Goal: Task Accomplishment & Management: Manage account settings

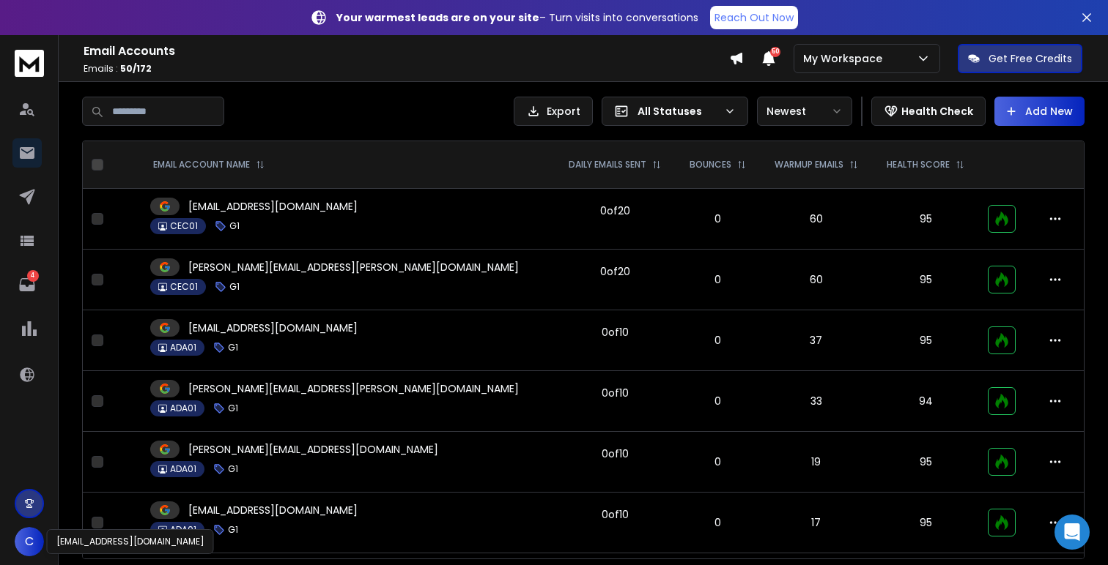
click at [40, 537] on span "C" at bounding box center [29, 541] width 29 height 29
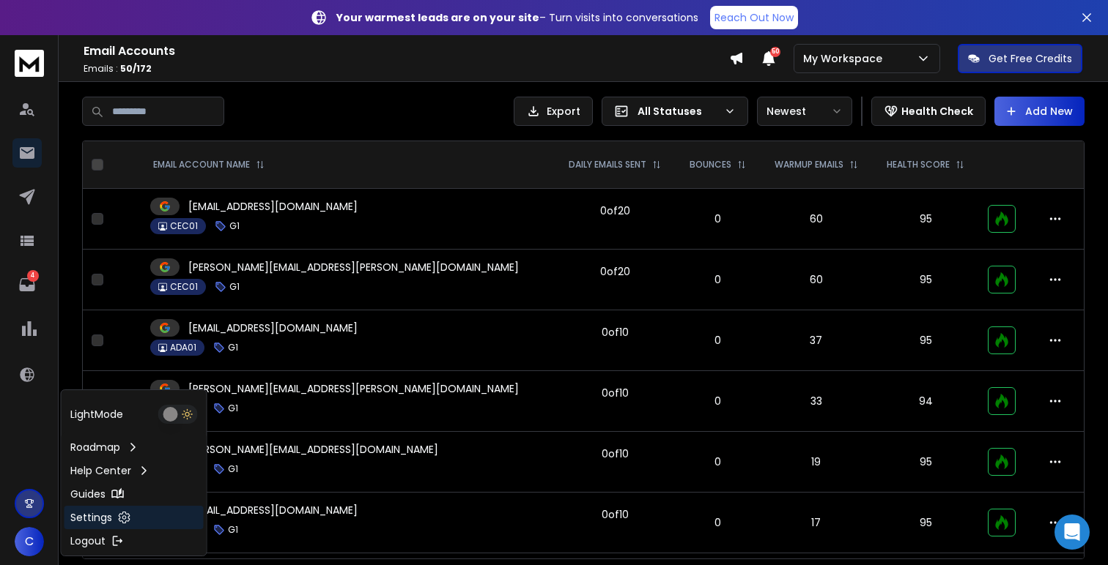
click at [87, 519] on p "Settings" at bounding box center [91, 518] width 42 height 15
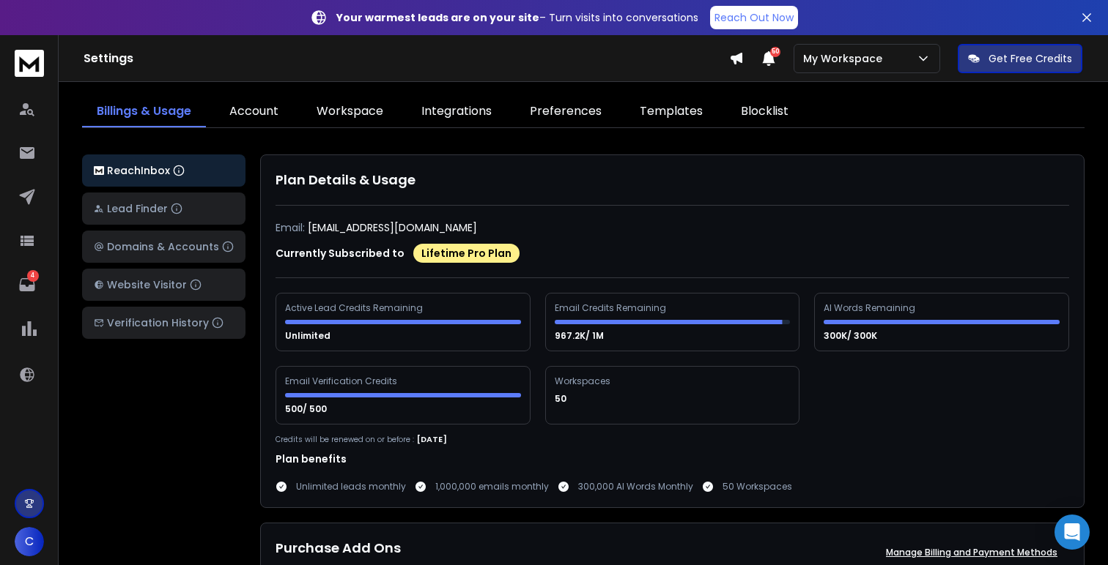
click at [324, 103] on link "Workspace" at bounding box center [350, 112] width 96 height 31
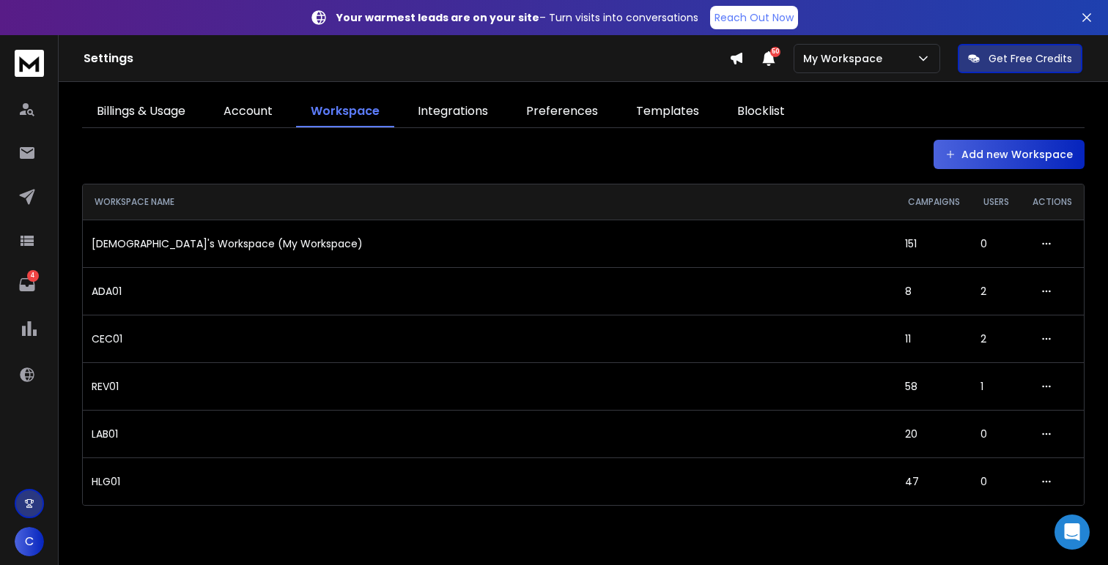
click at [478, 114] on link "Integrations" at bounding box center [453, 112] width 100 height 31
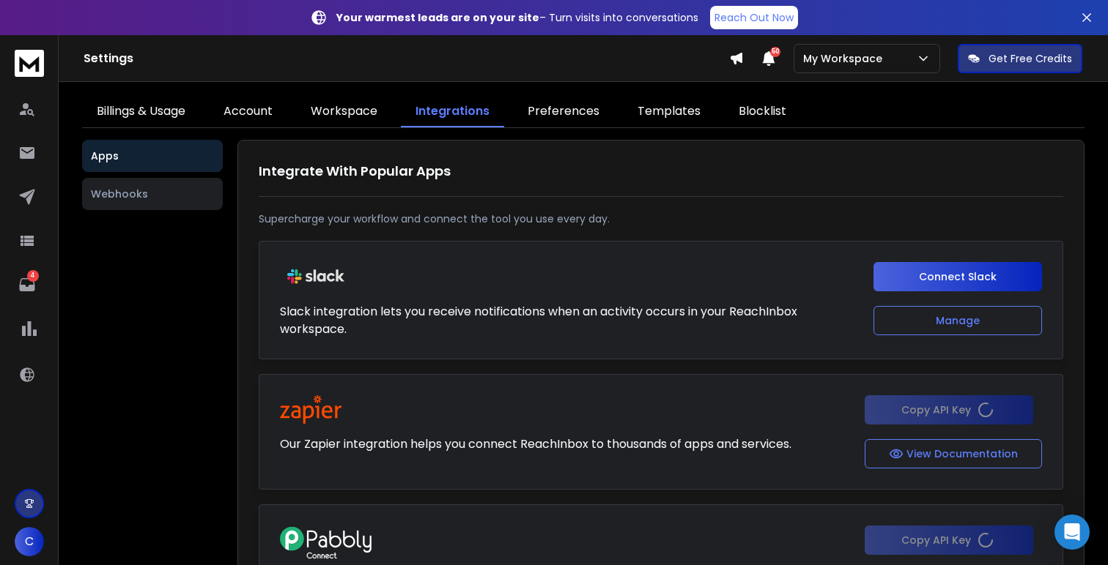
click at [98, 223] on div "Apps Webhooks Integrate With Popular Apps Supercharge your workflow and connect…" at bounding box center [583, 370] width 1002 height 460
click at [119, 198] on button "Webhooks" at bounding box center [152, 194] width 141 height 32
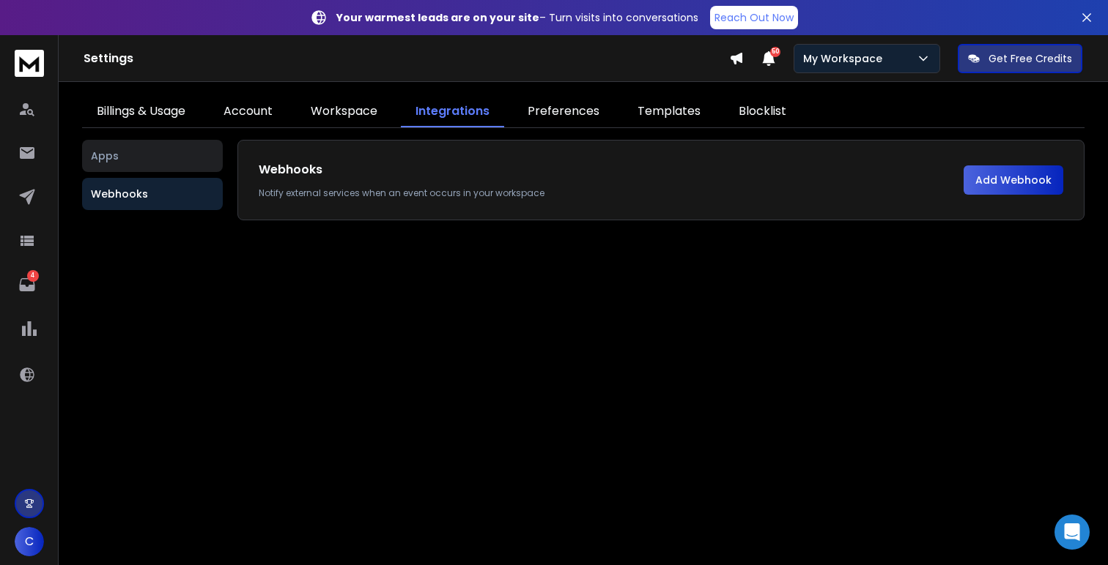
click at [868, 56] on p "My Workspace" at bounding box center [845, 58] width 85 height 15
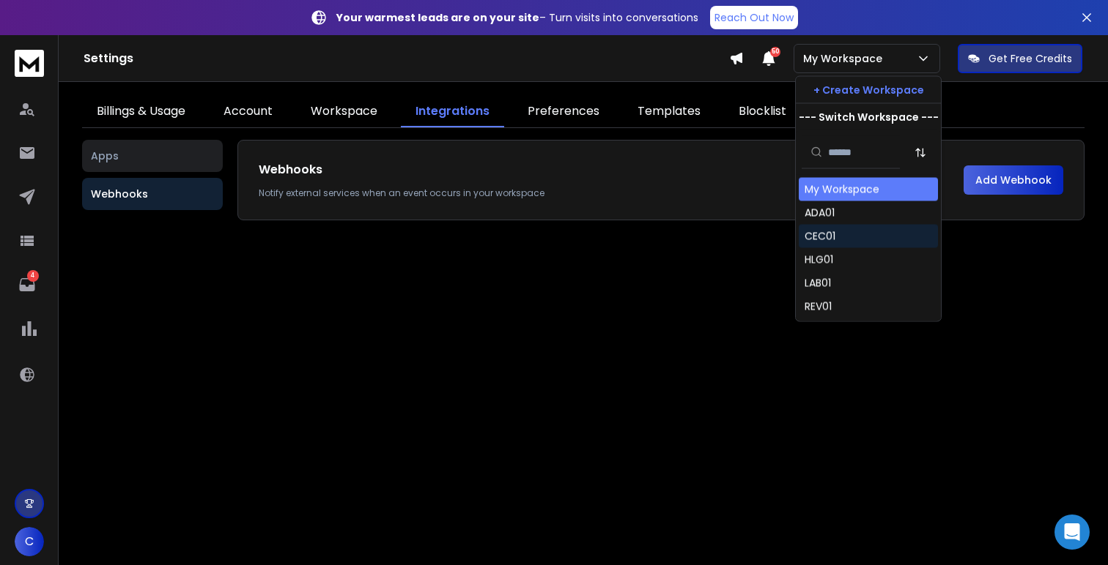
click at [603, 275] on div "Webhooks Notify external services when an event occurs in your workspace Add We…" at bounding box center [660, 370] width 847 height 460
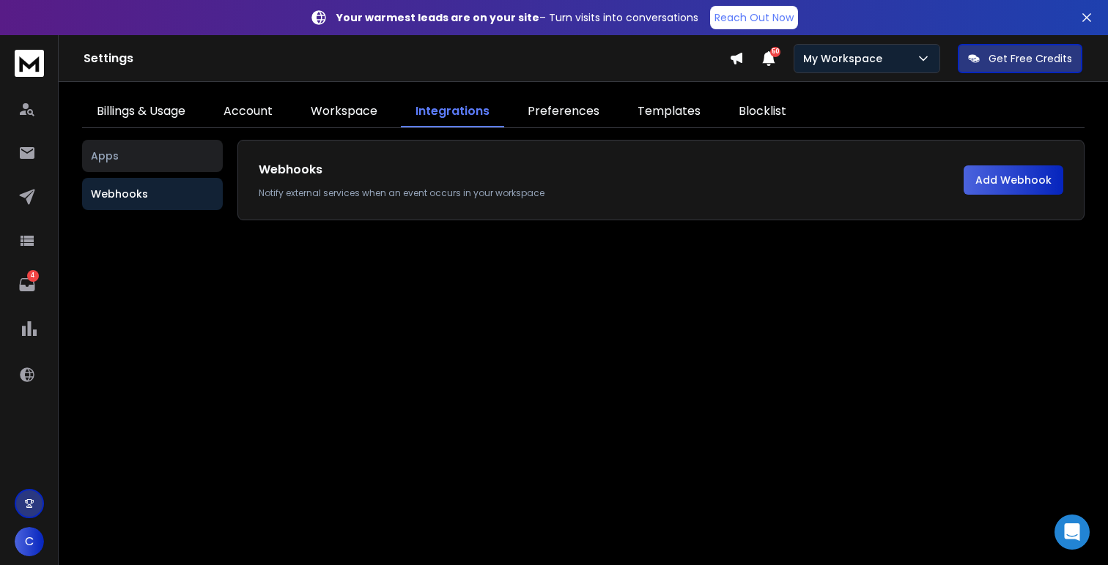
click at [853, 64] on p "My Workspace" at bounding box center [845, 58] width 85 height 15
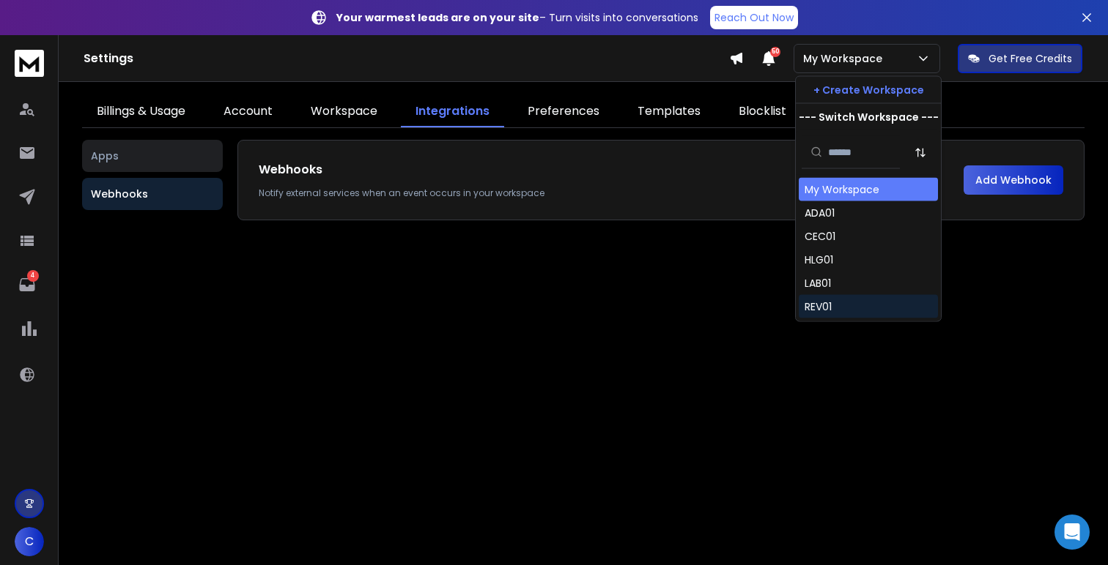
click at [844, 295] on div "REV01" at bounding box center [867, 306] width 139 height 23
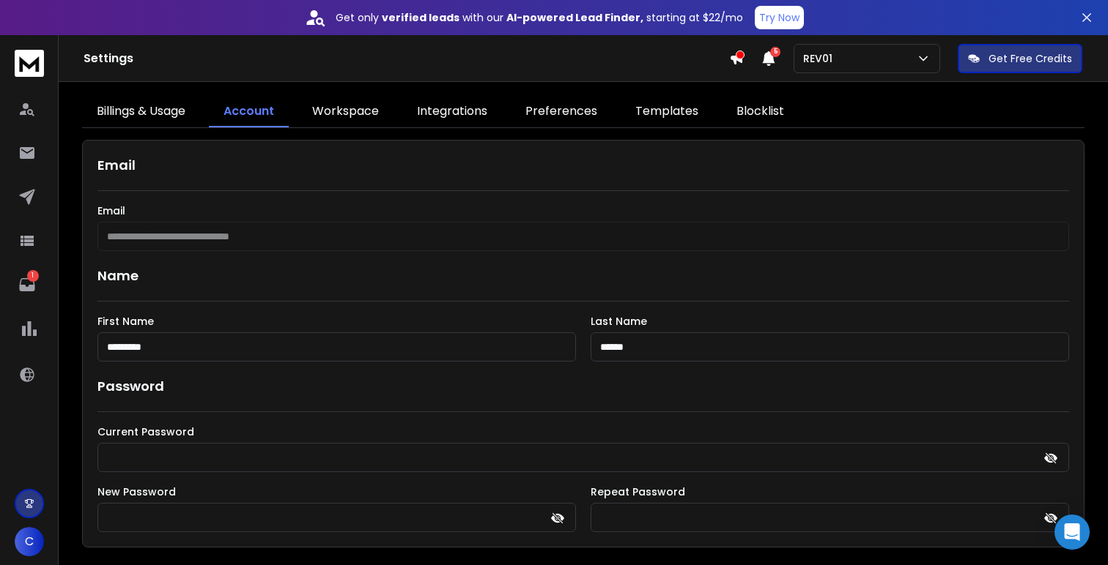
click at [355, 98] on link "Workspace" at bounding box center [345, 112] width 96 height 31
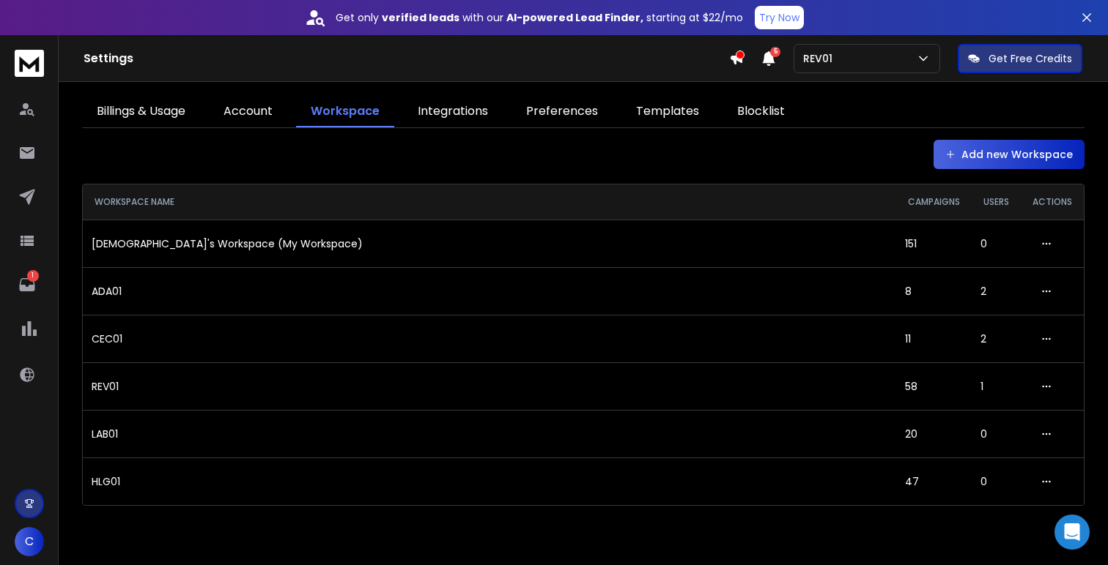
click at [464, 116] on link "Integrations" at bounding box center [453, 112] width 100 height 31
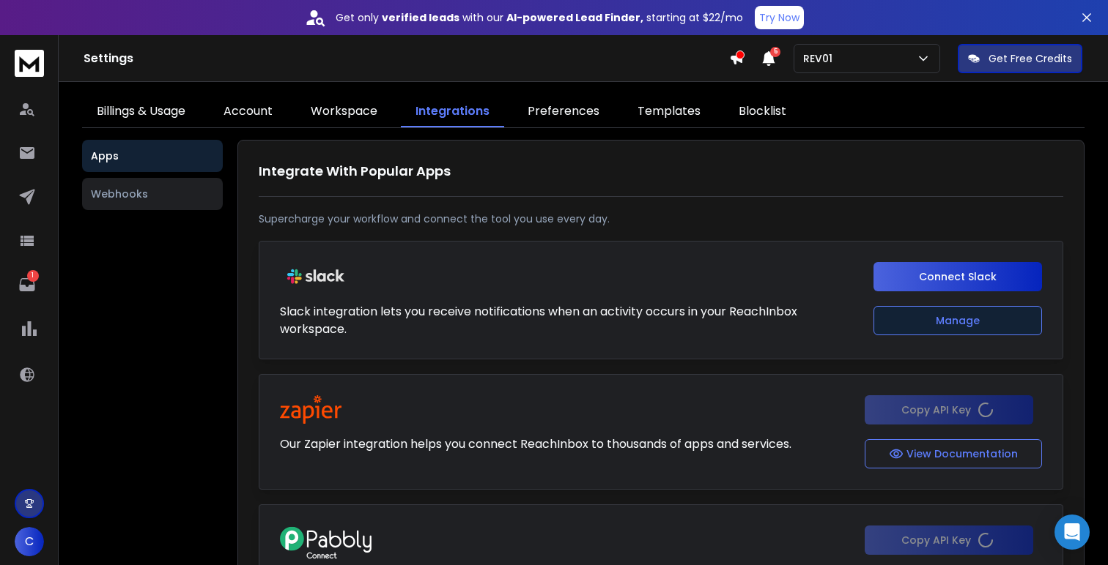
click at [949, 326] on button "Manage" at bounding box center [957, 320] width 168 height 29
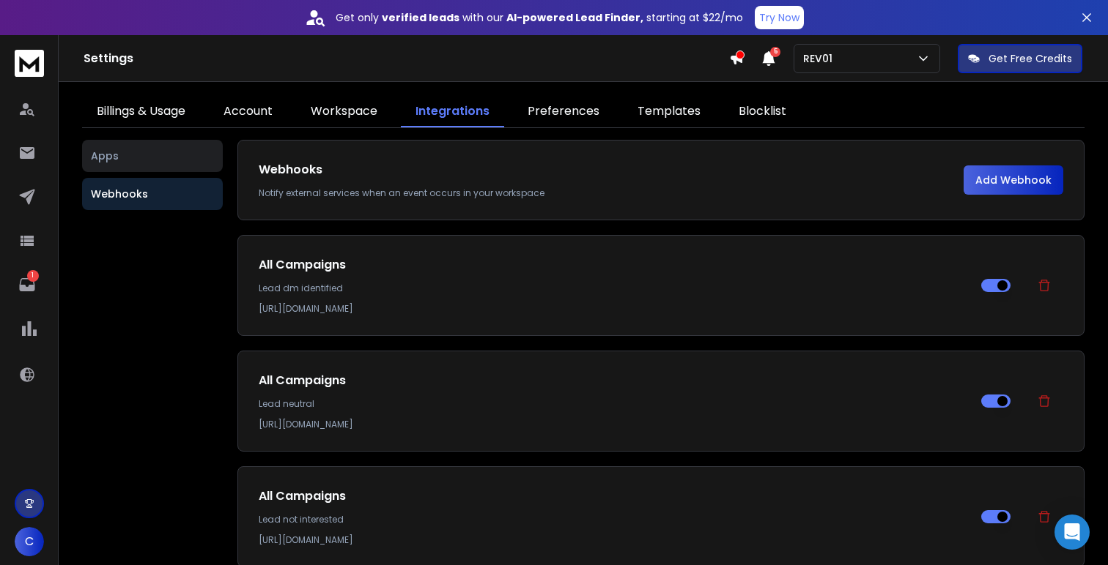
click at [639, 292] on p "Lead dm identified" at bounding box center [614, 289] width 711 height 12
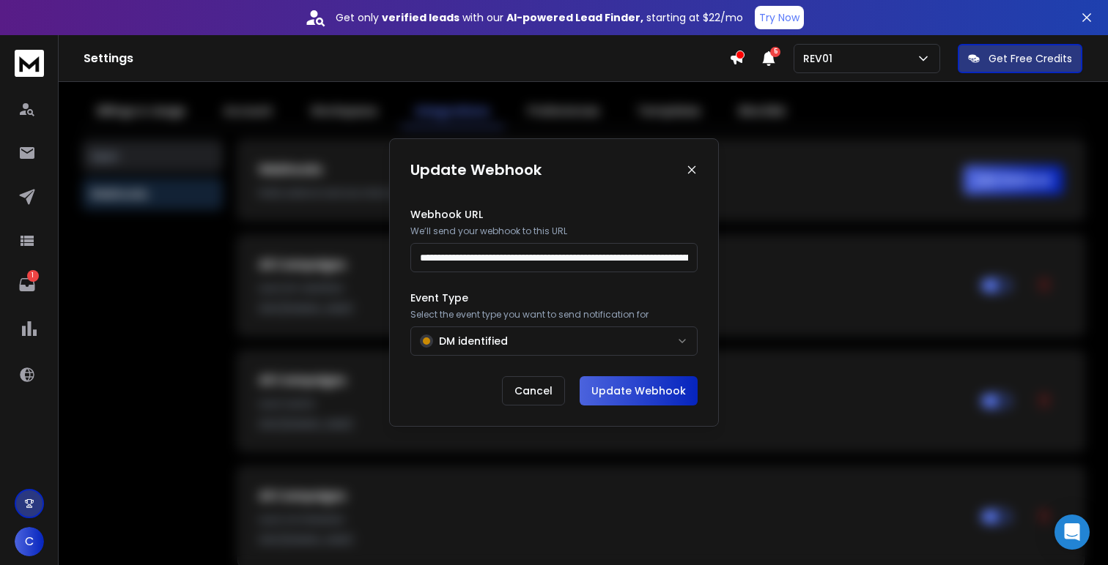
click at [768, 229] on div "**********" at bounding box center [554, 283] width 1108 height 318
click at [688, 176] on div "Update Webhook" at bounding box center [553, 170] width 287 height 21
click at [620, 248] on input "**********" at bounding box center [553, 257] width 287 height 29
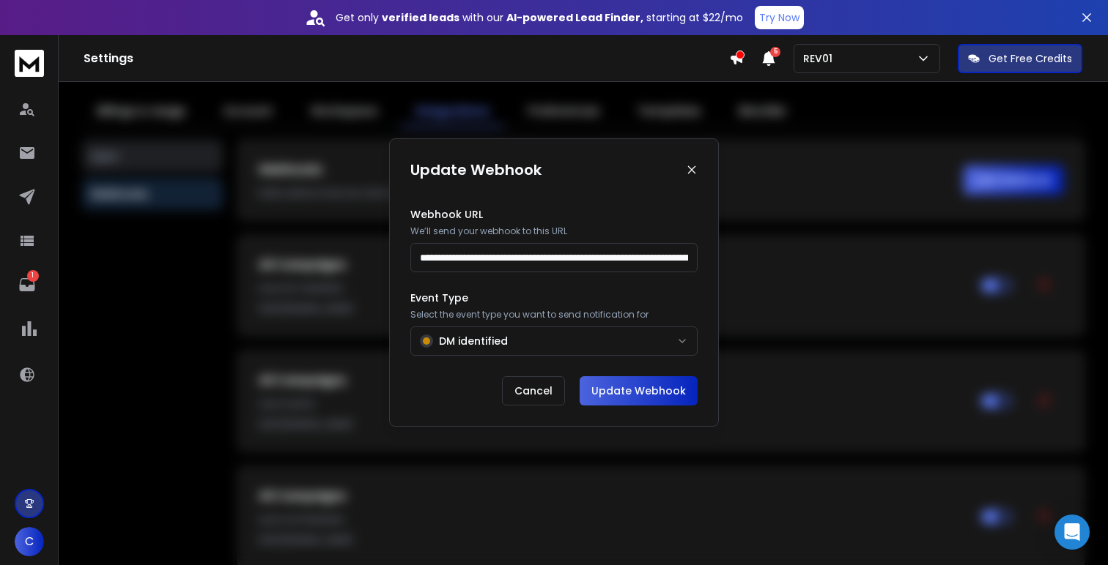
click at [693, 170] on icon at bounding box center [692, 170] width 12 height 12
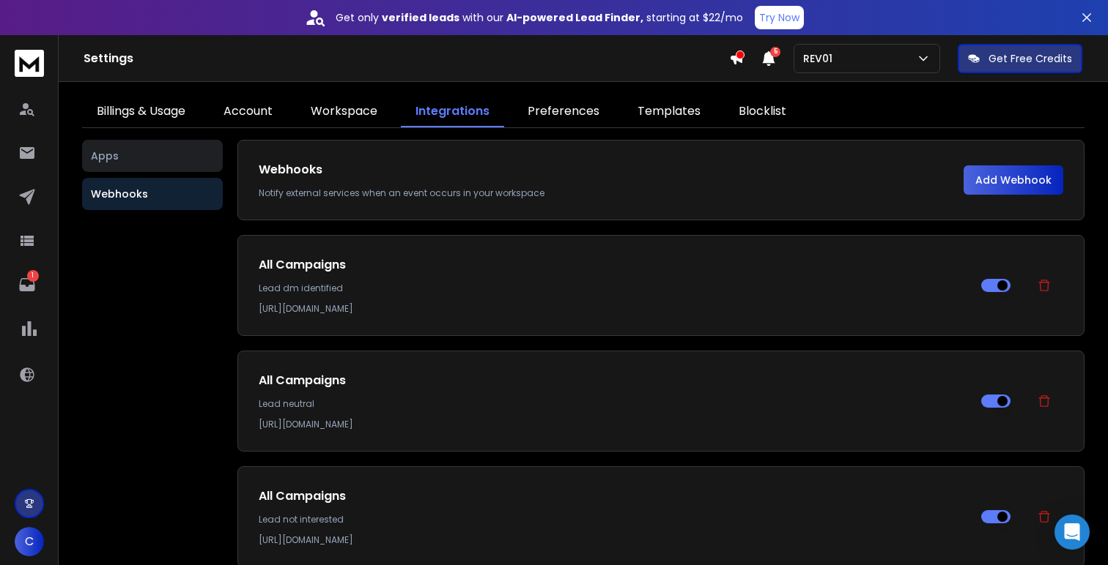
click at [998, 185] on button "Add Webhook" at bounding box center [1013, 180] width 100 height 29
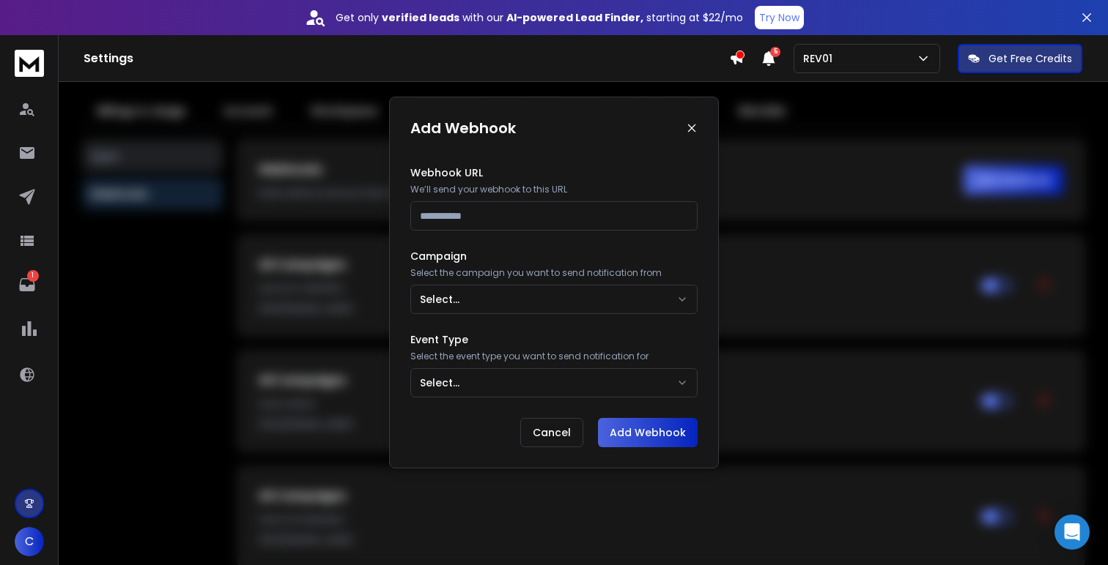
click at [689, 126] on icon at bounding box center [692, 129] width 8 height 8
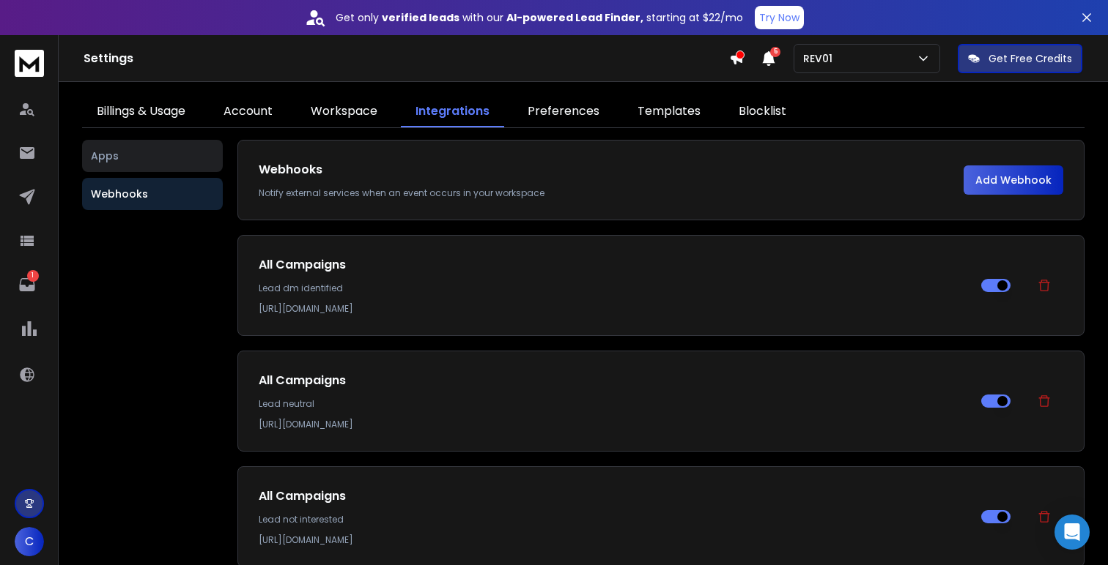
click at [149, 157] on button "Apps" at bounding box center [152, 156] width 141 height 32
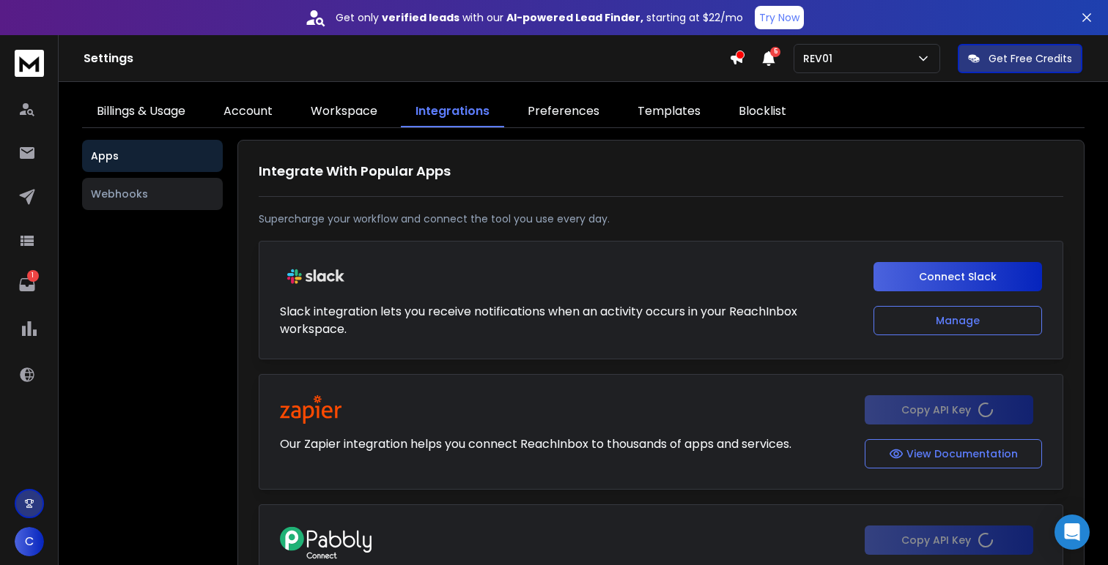
click at [933, 275] on button "Connect Slack" at bounding box center [957, 276] width 168 height 29
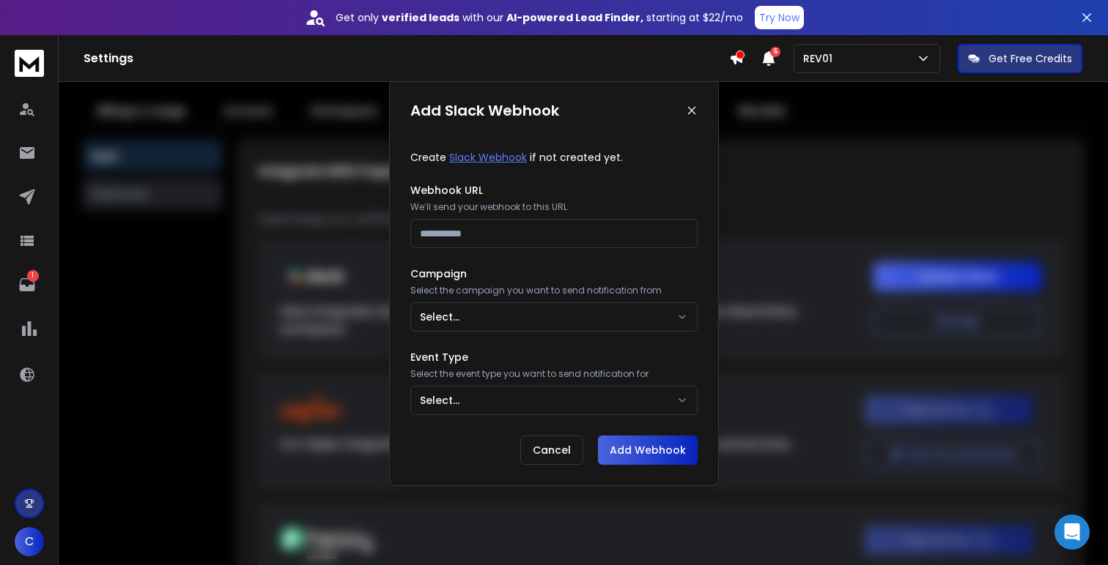
click at [514, 226] on input at bounding box center [553, 233] width 287 height 29
paste input "**********"
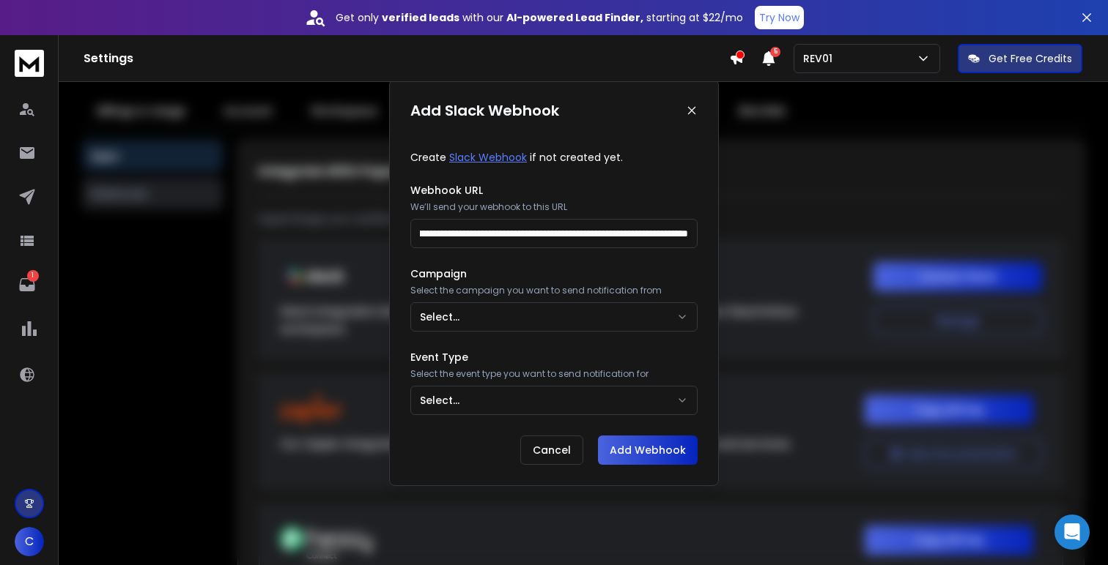
scroll to position [0, 223]
type input "**********"
click at [536, 318] on button "Select..." at bounding box center [553, 317] width 287 height 29
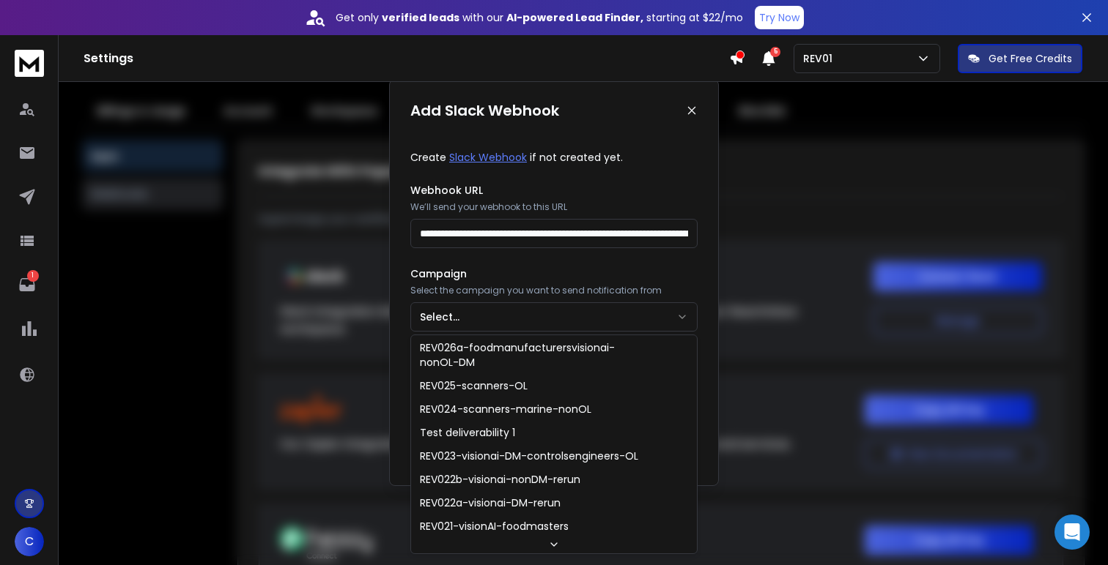
scroll to position [0, 0]
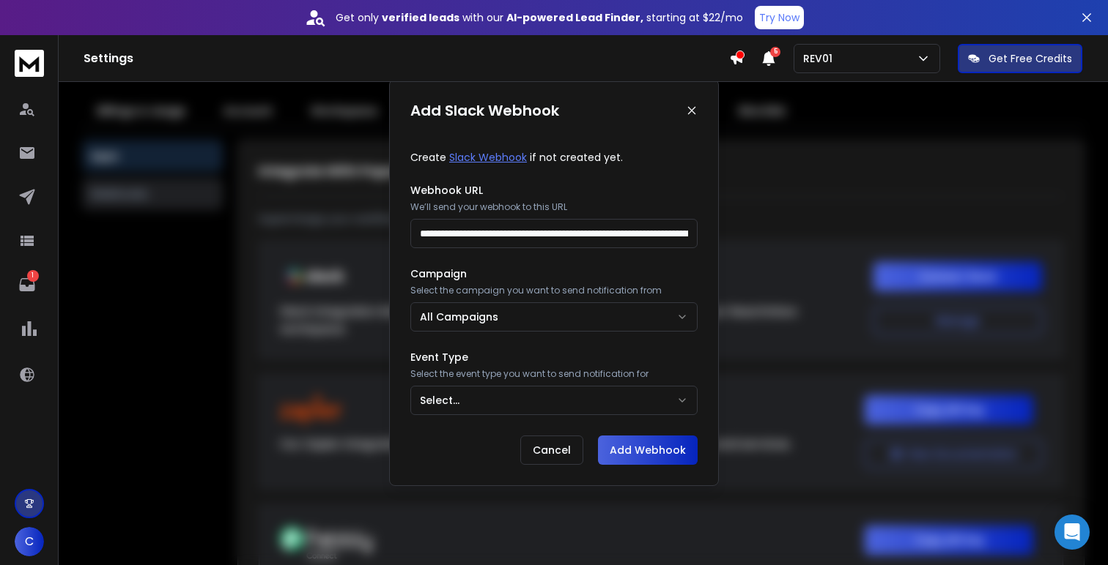
click at [488, 392] on button "Select..." at bounding box center [553, 400] width 287 height 29
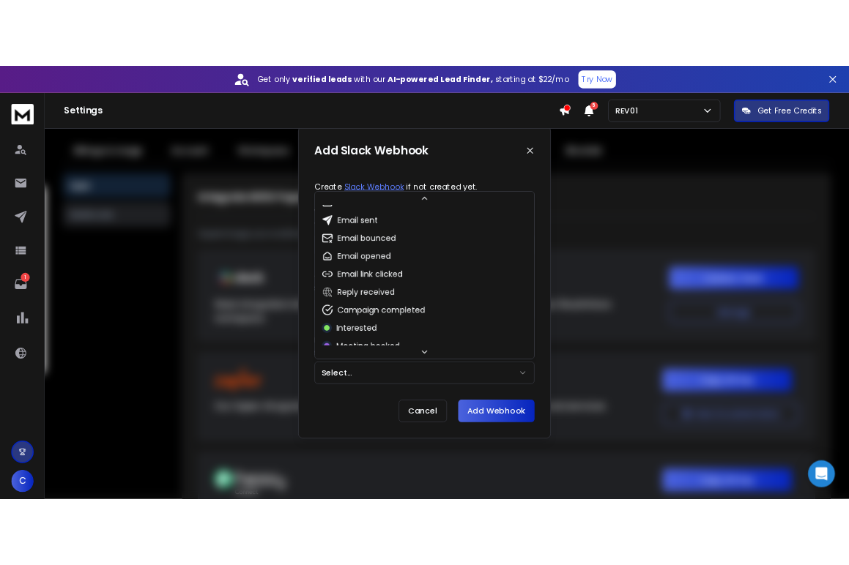
scroll to position [18, 0]
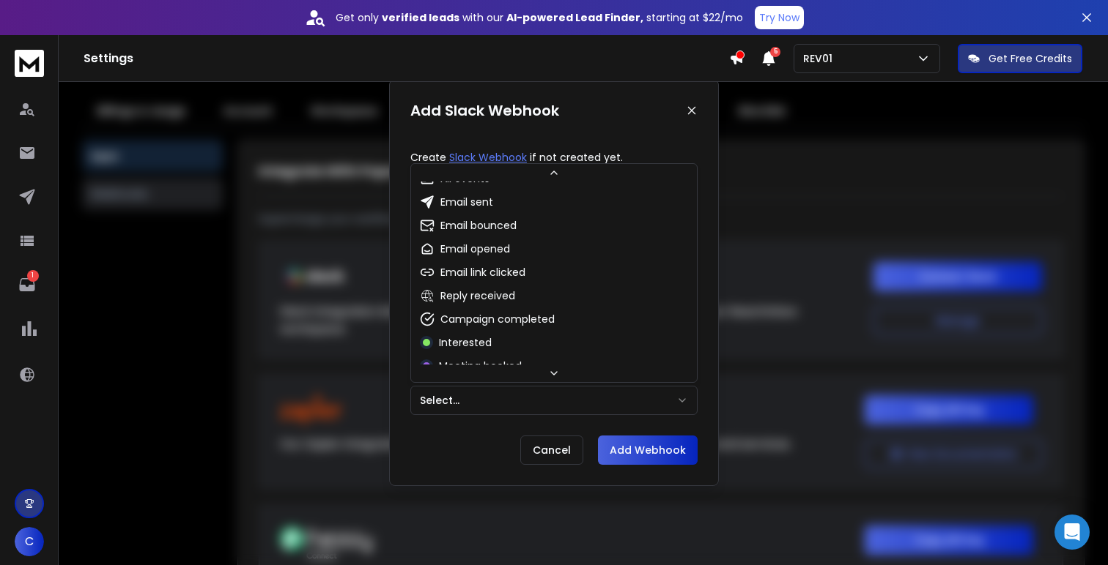
select select "**********"
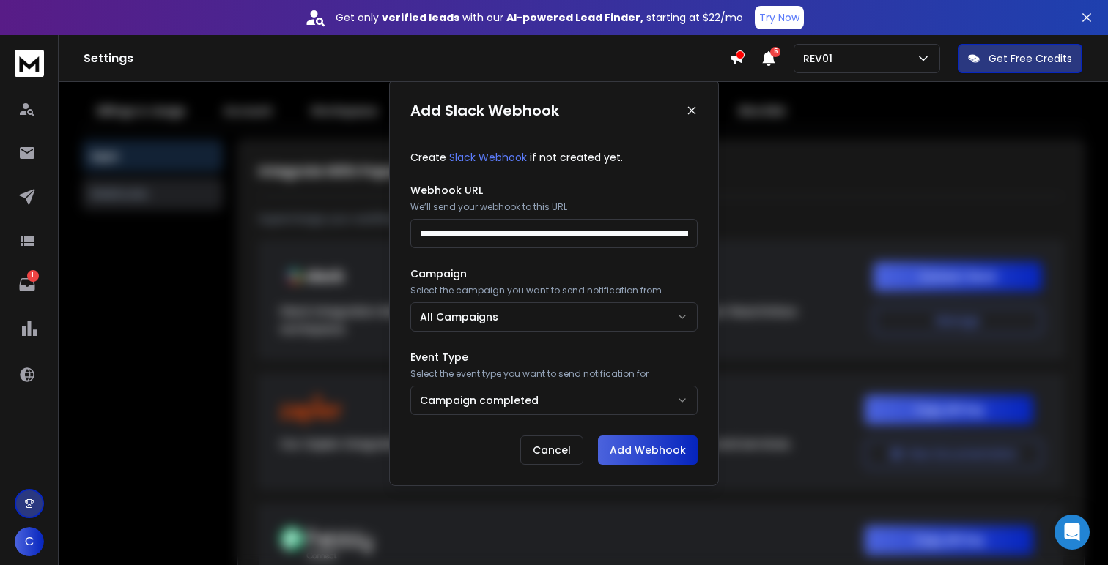
click at [659, 448] on button "Add Webhook" at bounding box center [648, 450] width 100 height 29
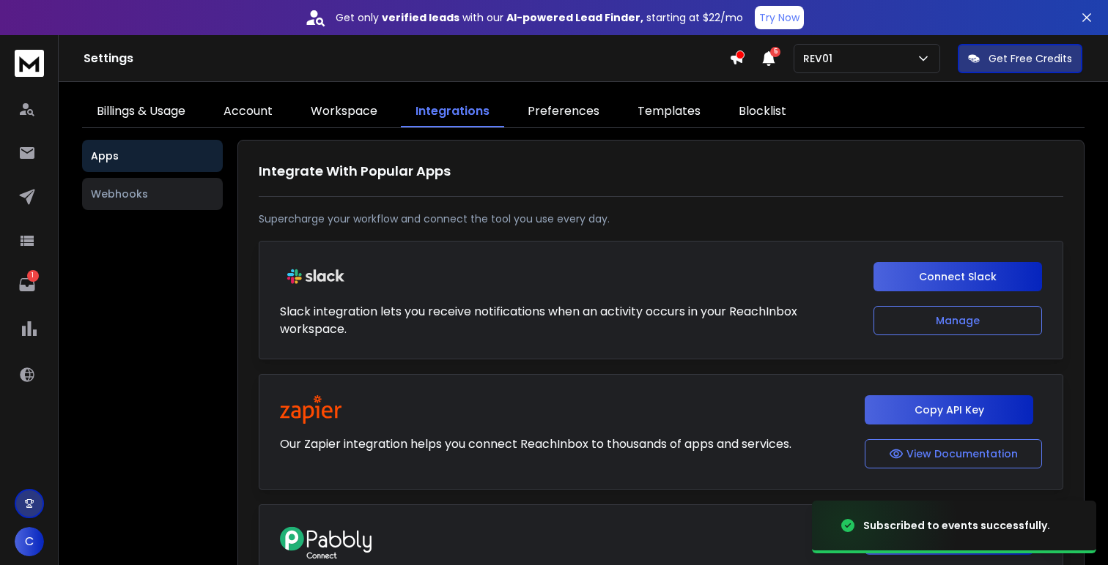
click at [166, 191] on button "Webhooks" at bounding box center [152, 194] width 141 height 32
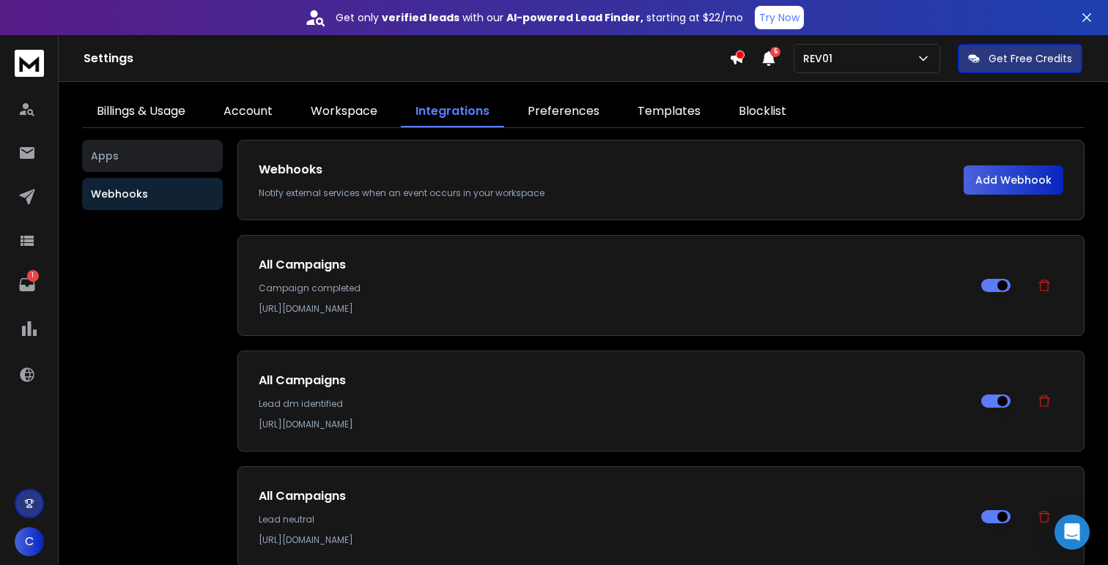
click at [379, 293] on p "Campaign completed" at bounding box center [614, 289] width 711 height 12
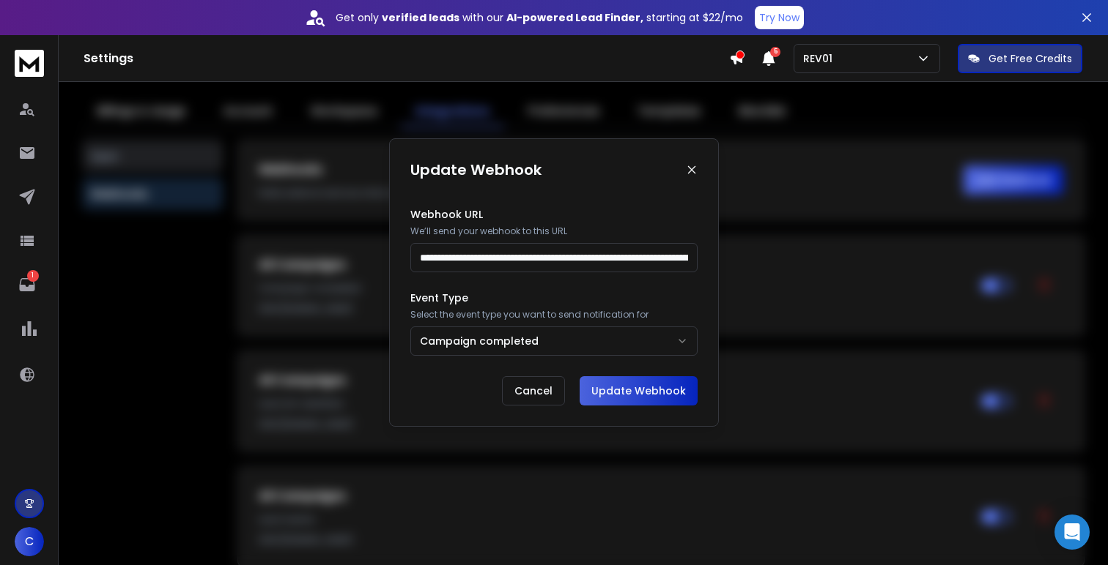
click at [692, 167] on icon at bounding box center [692, 170] width 12 height 12
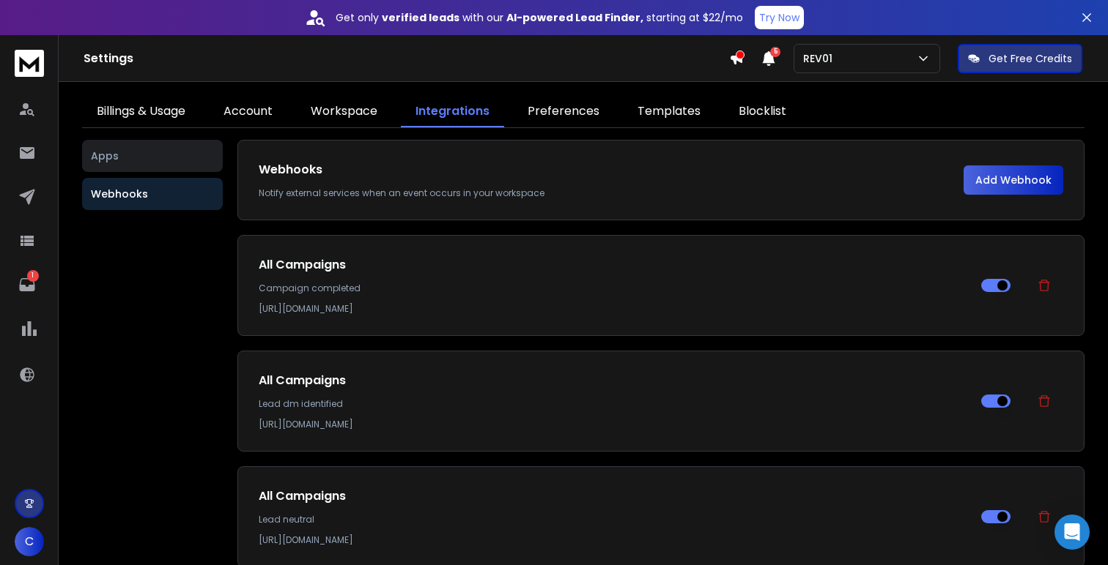
click at [1044, 285] on icon at bounding box center [1043, 285] width 15 height 15
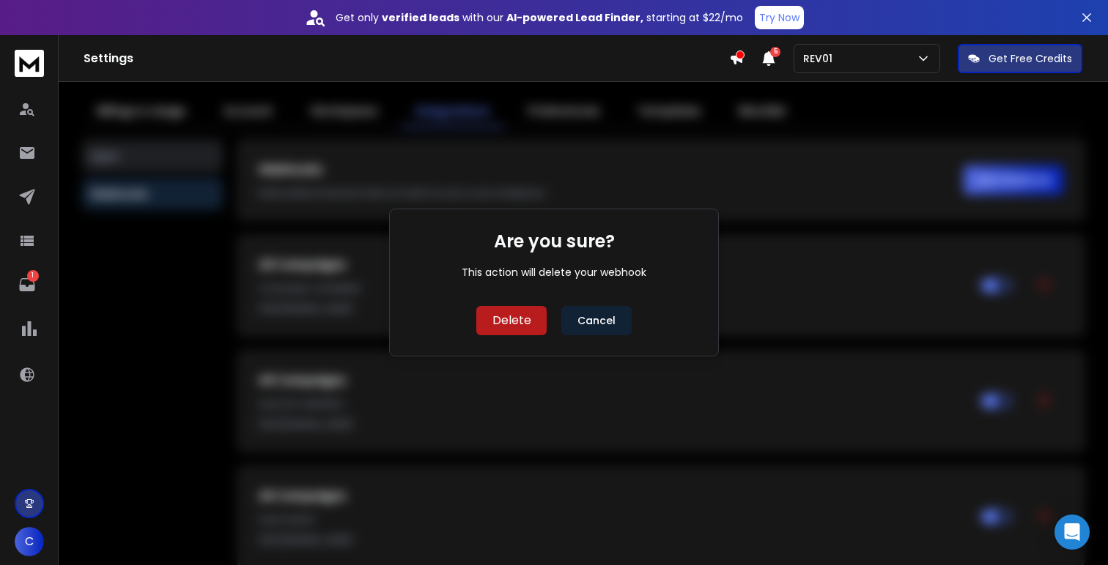
click at [507, 324] on button "Delete" at bounding box center [511, 320] width 70 height 29
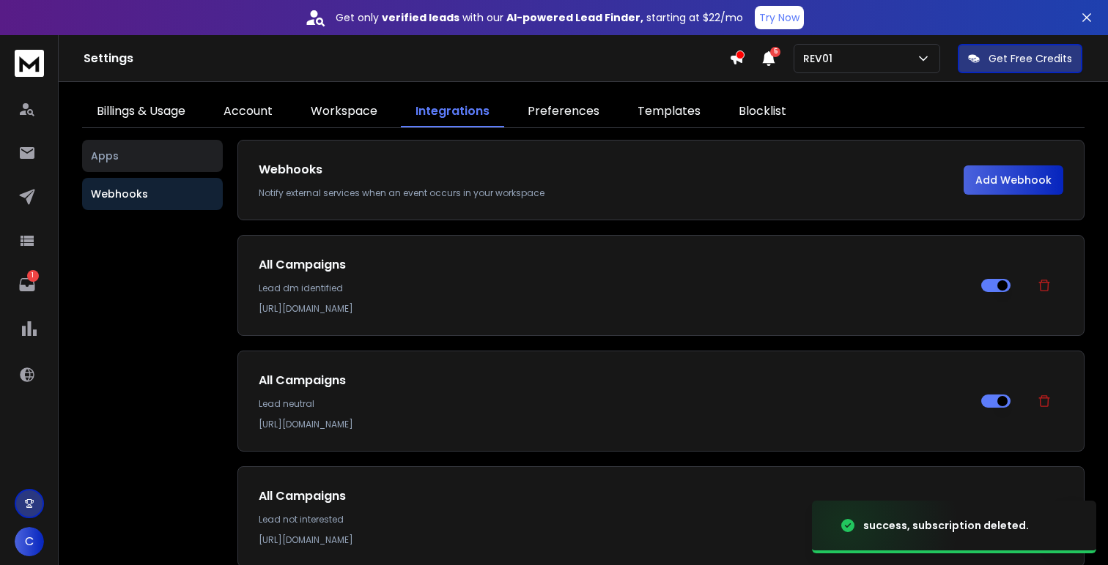
click at [173, 154] on button "Apps" at bounding box center [152, 156] width 141 height 32
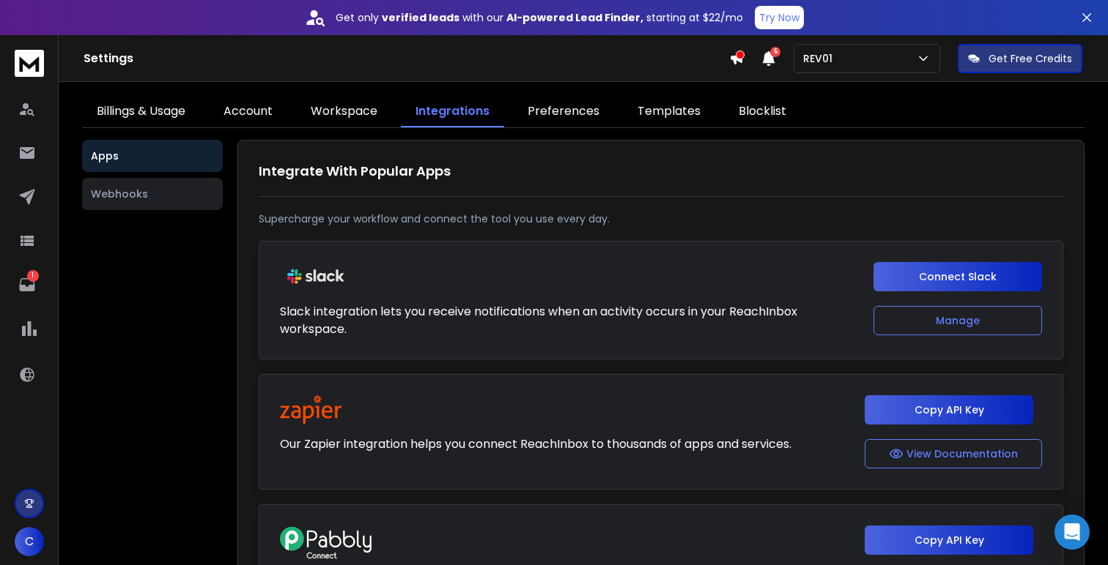
click at [964, 284] on button "Connect Slack" at bounding box center [957, 276] width 168 height 29
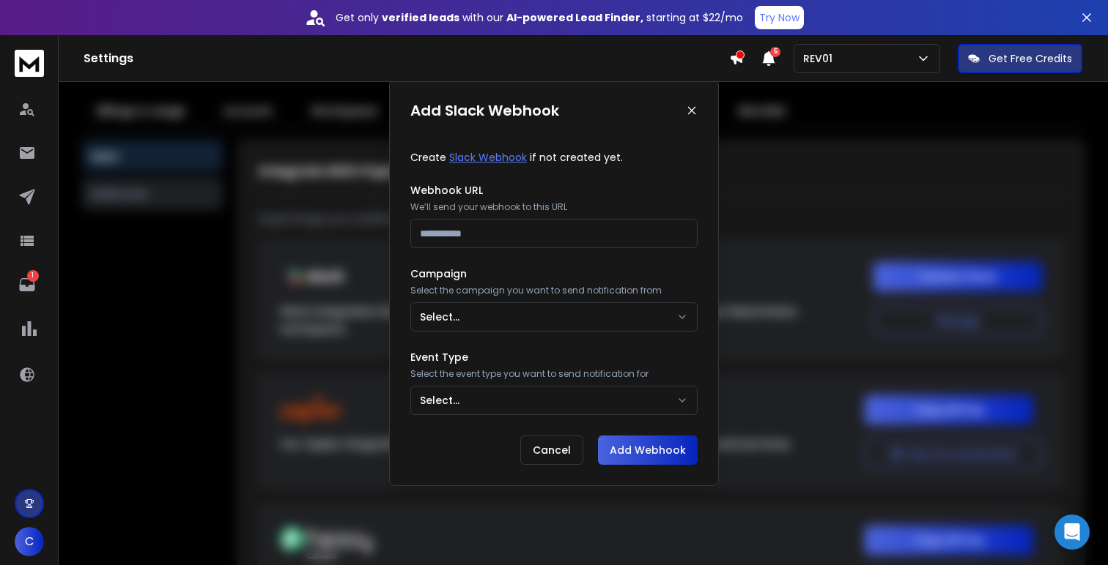
click at [695, 116] on icon at bounding box center [692, 111] width 12 height 12
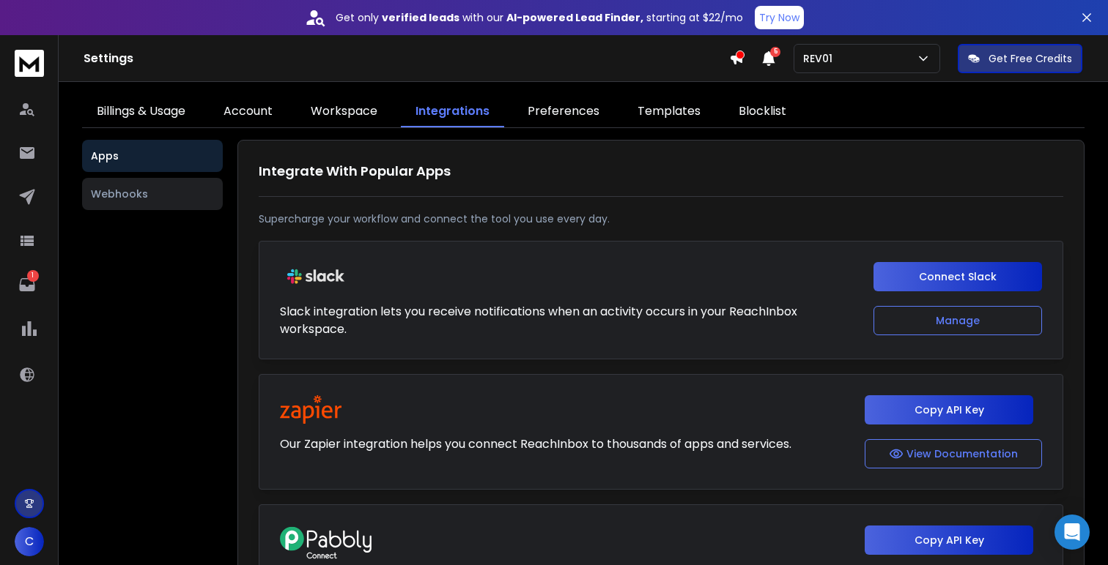
click at [93, 191] on button "Webhooks" at bounding box center [152, 194] width 141 height 32
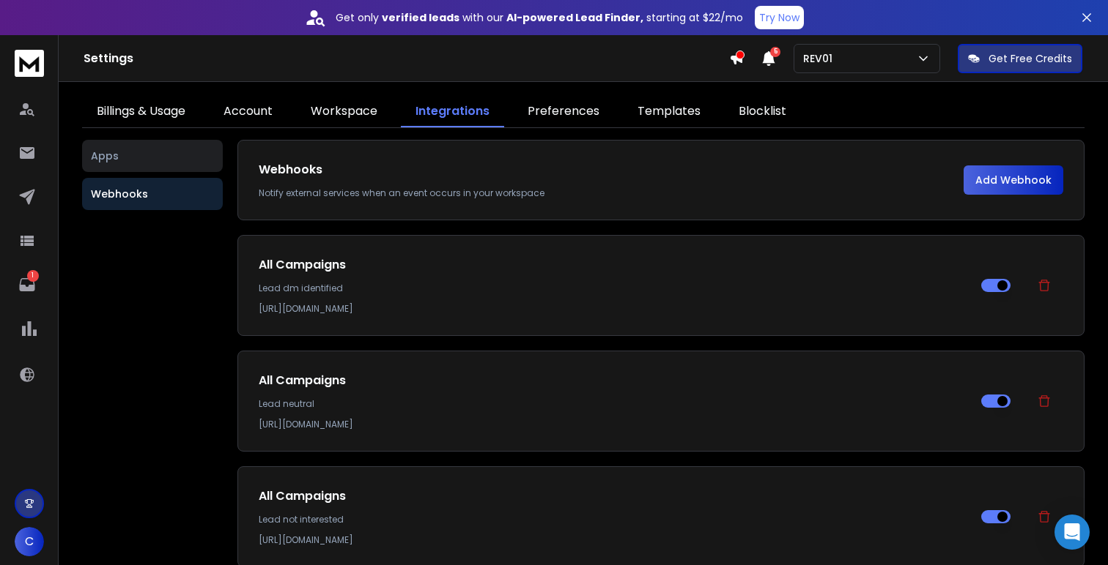
click at [133, 161] on button "Apps" at bounding box center [152, 156] width 141 height 32
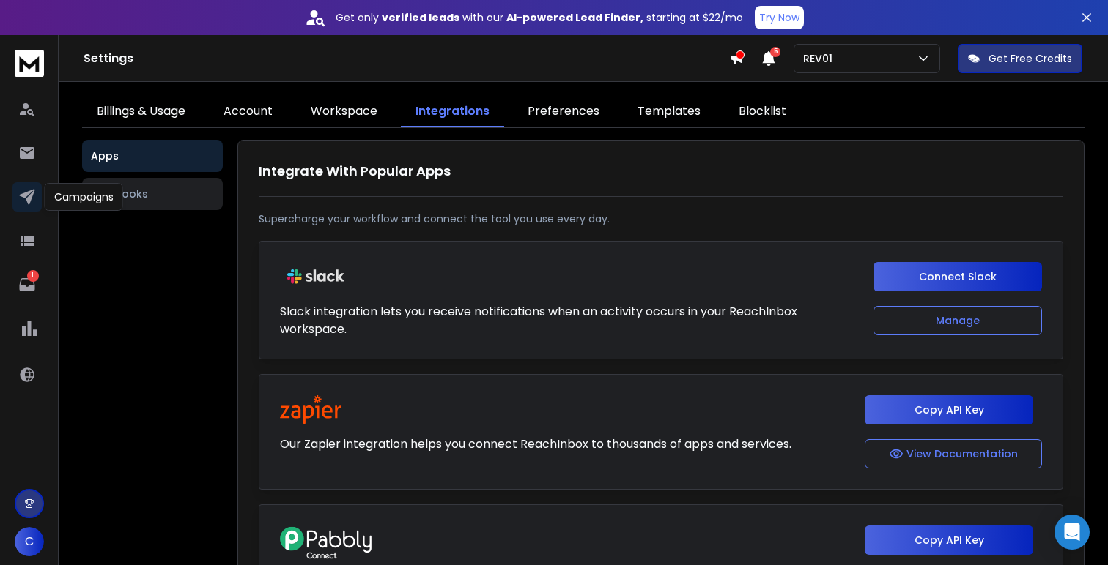
click at [28, 201] on icon at bounding box center [26, 196] width 15 height 15
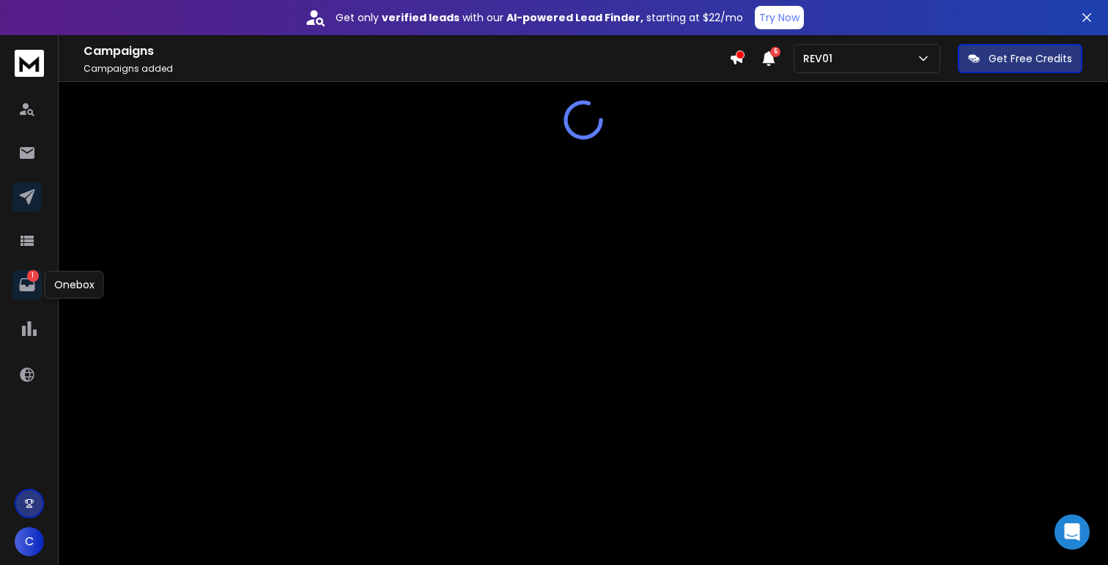
click at [25, 285] on icon at bounding box center [27, 285] width 18 height 18
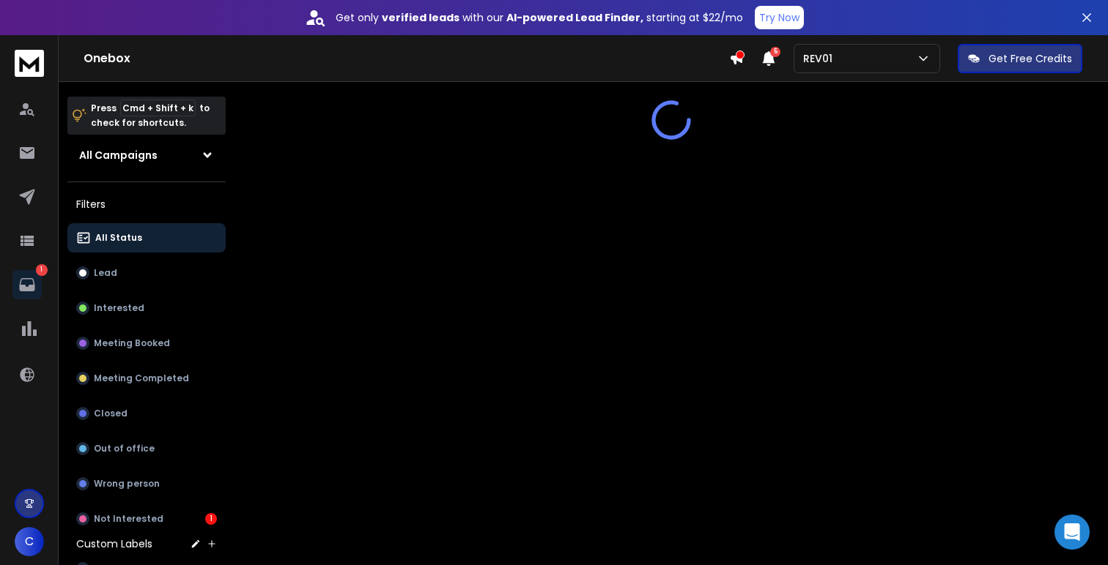
click at [314, 168] on div "Press Cmd + Shift + k to check for shortcuts. All Campaigns All Campaigns Filte…" at bounding box center [583, 364] width 1049 height 565
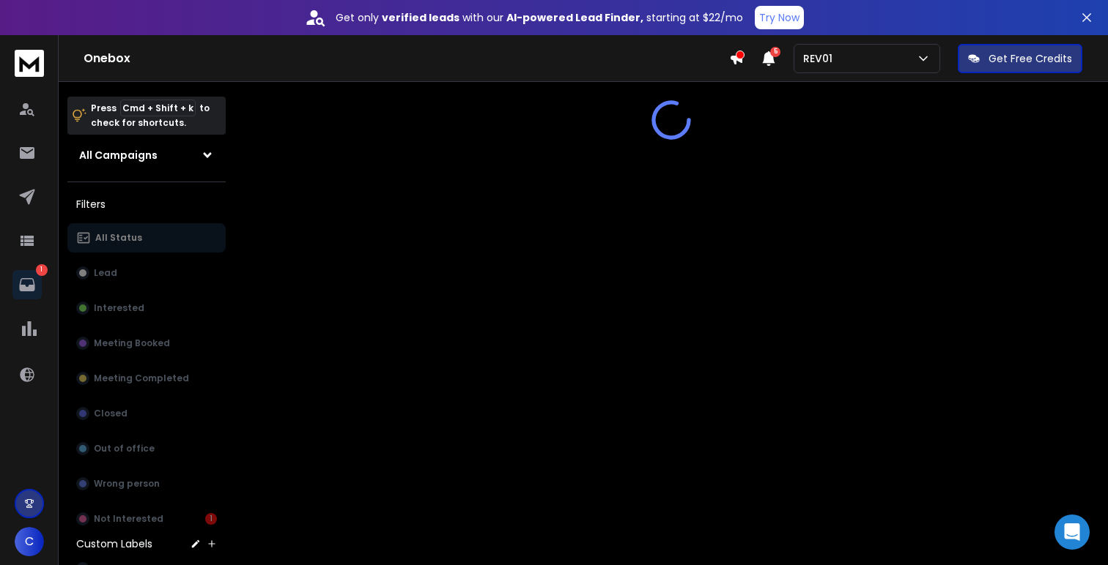
click at [314, 168] on div "Press Cmd + Shift + k to check for shortcuts. All Campaigns All Campaigns Filte…" at bounding box center [583, 364] width 1049 height 565
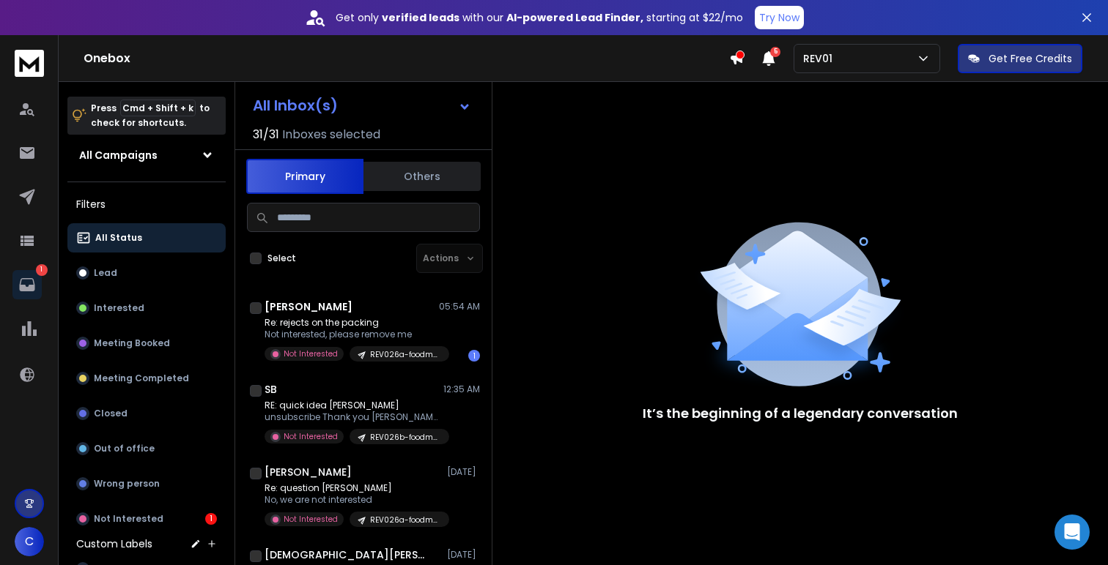
click at [314, 223] on input at bounding box center [363, 217] width 233 height 29
paste input "**********"
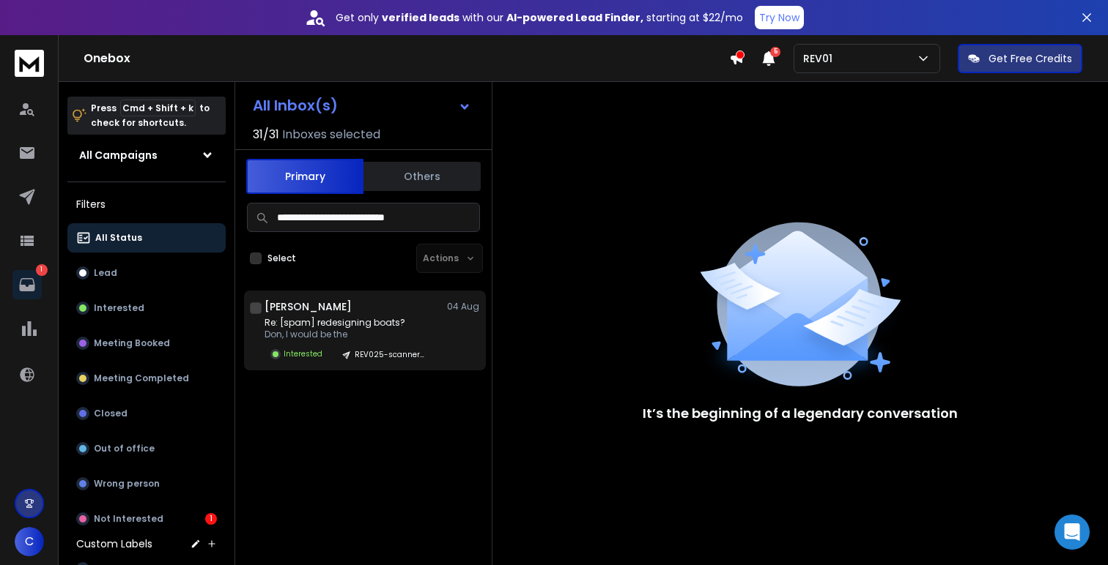
type input "**********"
click at [328, 308] on h1 "[PERSON_NAME]" at bounding box center [307, 307] width 87 height 15
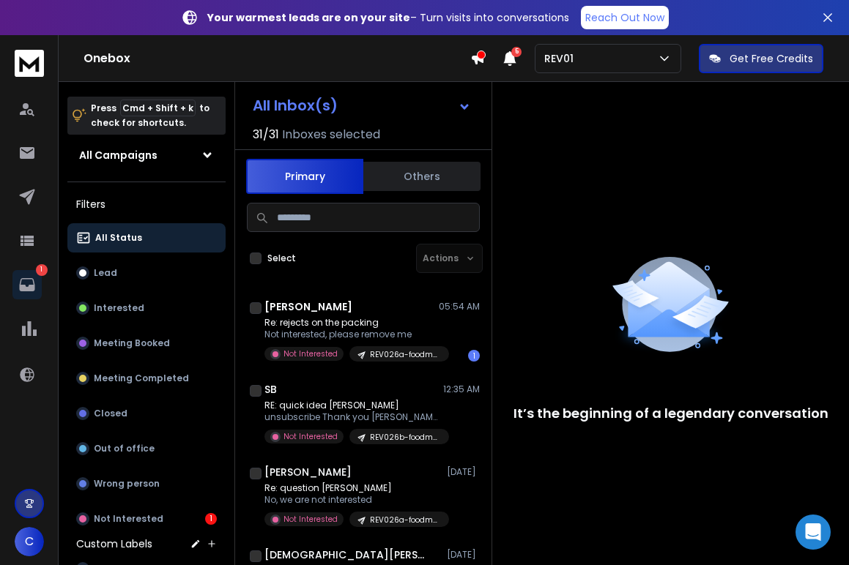
click at [308, 207] on input at bounding box center [363, 217] width 233 height 29
paste input "**********"
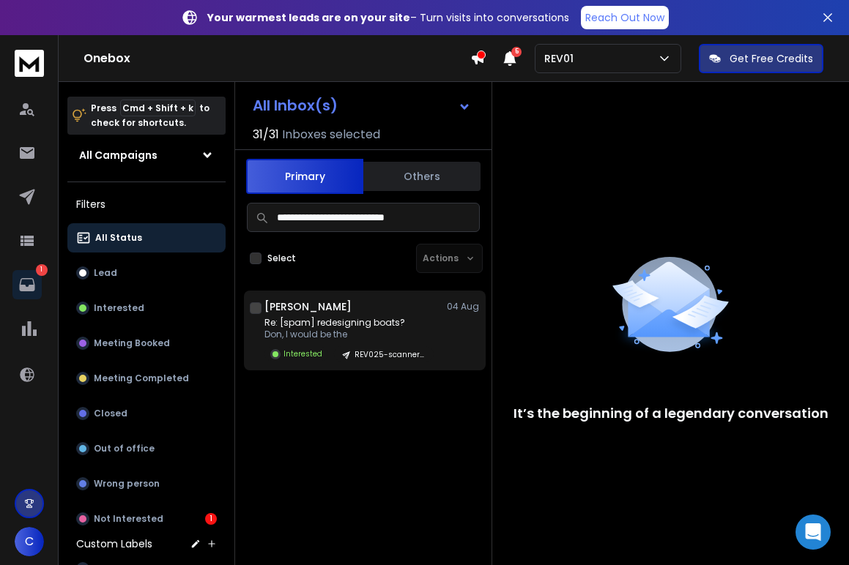
type input "**********"
click at [437, 341] on div "Re: [spam] redesigning boats? Don, I would be the Interested REV025-scanners-OL" at bounding box center [371, 339] width 215 height 45
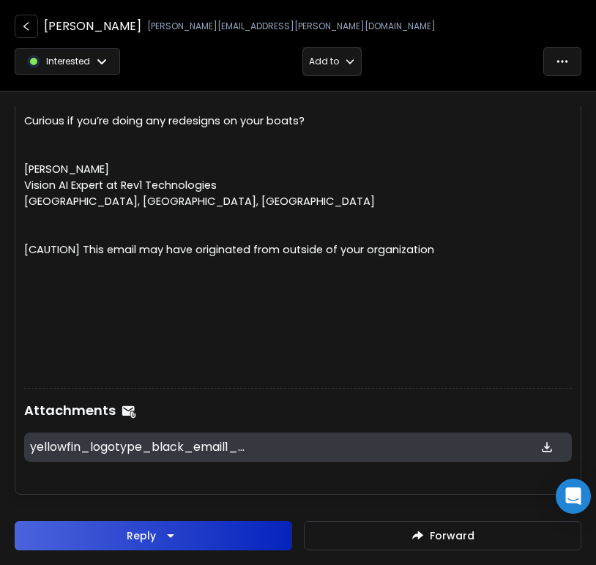
scroll to position [1171, 0]
